Goal: Task Accomplishment & Management: Use online tool/utility

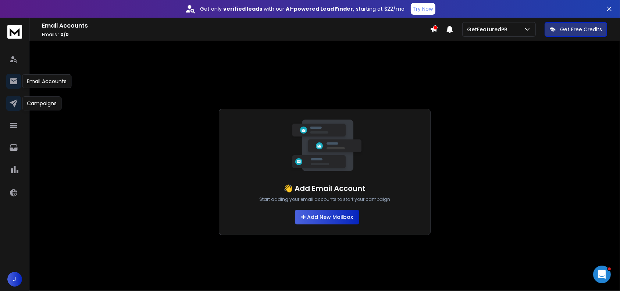
scroll to position [500, 0]
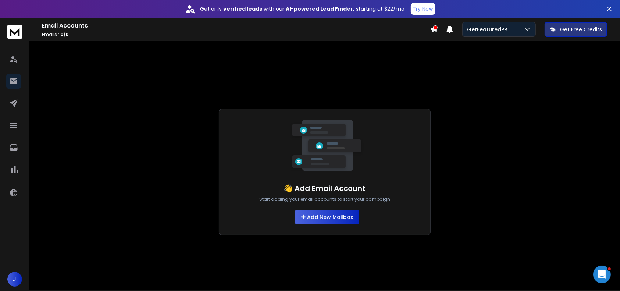
click at [503, 28] on p "GetFeaturedPR" at bounding box center [488, 29] width 43 height 7
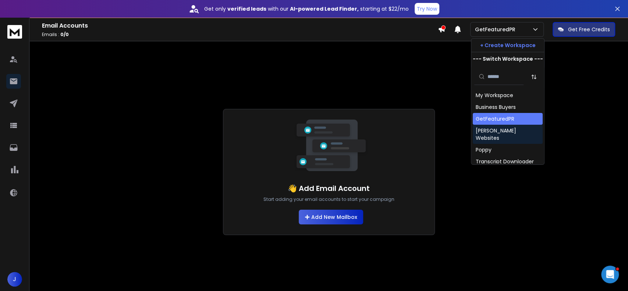
click at [524, 135] on div "[PERSON_NAME] Websites" at bounding box center [508, 134] width 70 height 19
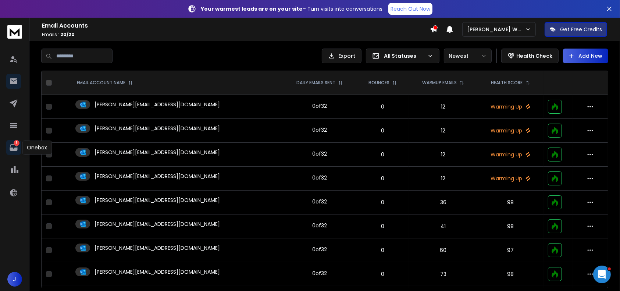
click at [17, 149] on icon at bounding box center [13, 147] width 9 height 9
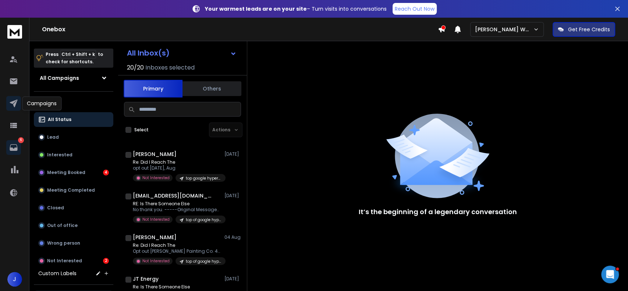
click at [12, 103] on icon at bounding box center [14, 103] width 8 height 8
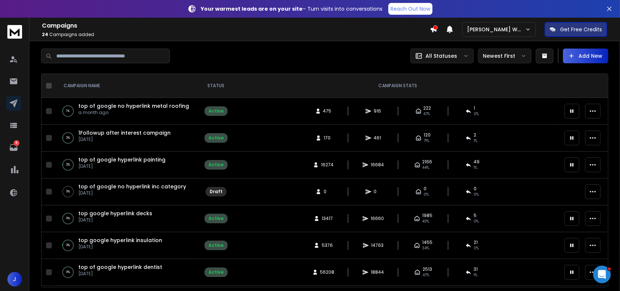
click at [153, 106] on span "top of google no hyperlink metal roofing" at bounding box center [133, 105] width 111 height 7
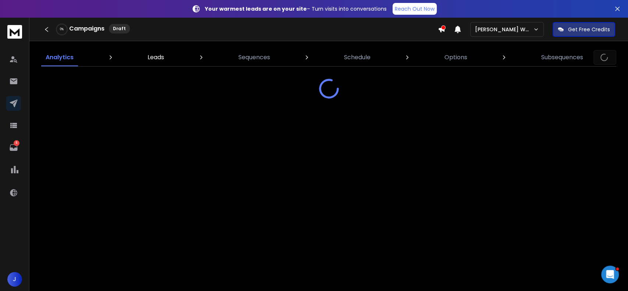
click at [165, 57] on link "Leads" at bounding box center [155, 58] width 25 height 18
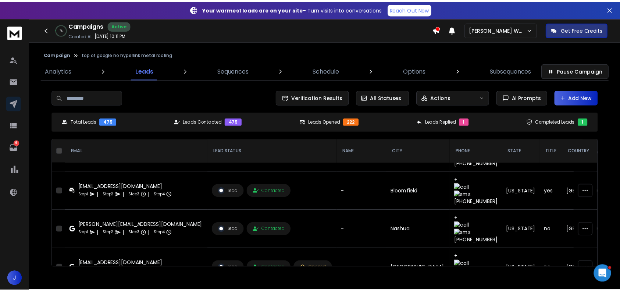
scroll to position [572, 0]
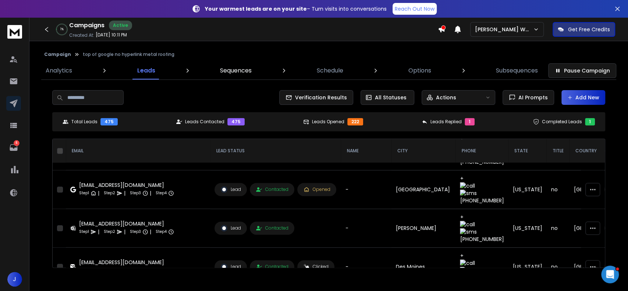
click at [240, 77] on link "Sequences" at bounding box center [236, 71] width 40 height 18
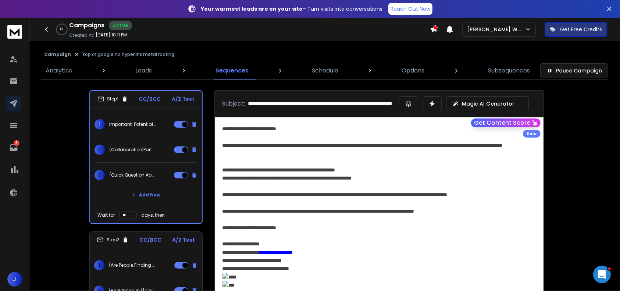
click at [137, 150] on p "{Collaboration|Partnership} {Possibility|Proposal} {From|With} Our {Founder|CEO…" at bounding box center [132, 150] width 47 height 6
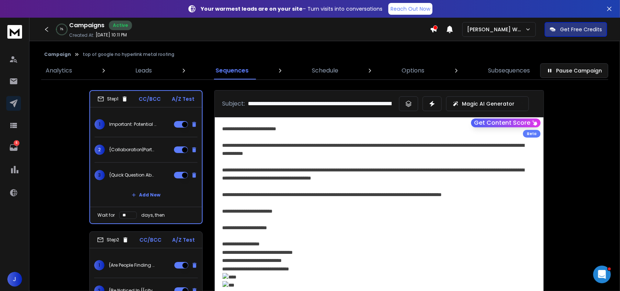
click at [132, 267] on p "{Are People Finding You When They Search?|Potential Clients Are Looking, But Ar…" at bounding box center [132, 265] width 47 height 6
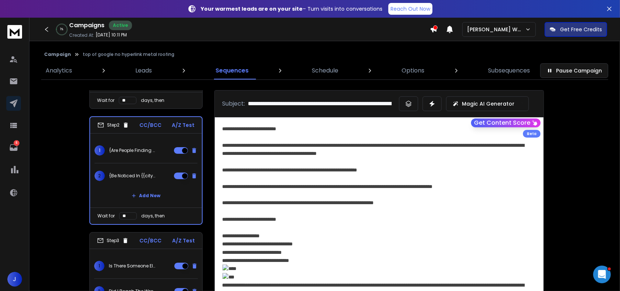
scroll to position [229, 0]
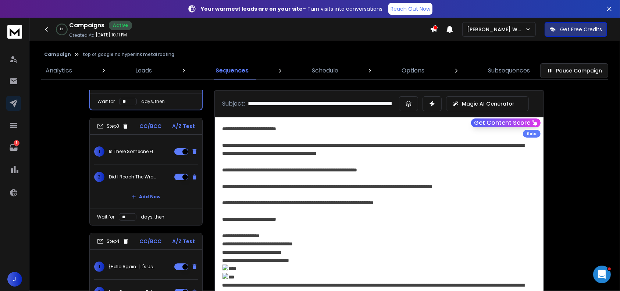
click at [132, 154] on div "1 Is There Someone Else I Should Reach Out To?" at bounding box center [125, 151] width 62 height 10
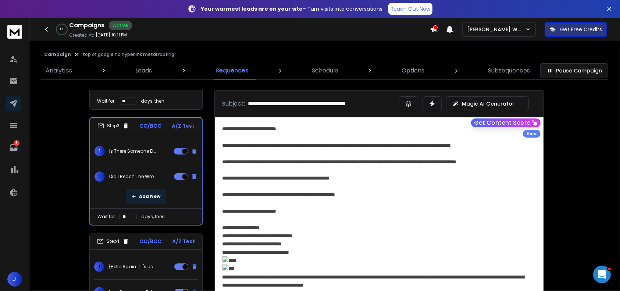
scroll to position [258, 0]
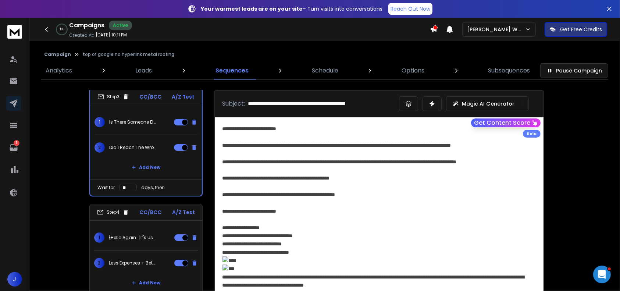
click at [130, 237] on p "{Hello Again...|It's Us Again...} {Reaching Out About|Still On About} The Site!" at bounding box center [132, 238] width 47 height 6
type input "**********"
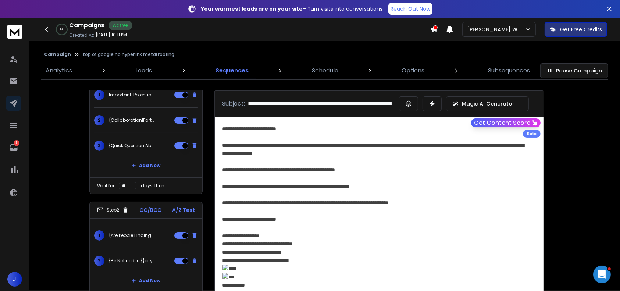
scroll to position [0, 0]
